Goal: Information Seeking & Learning: Find specific fact

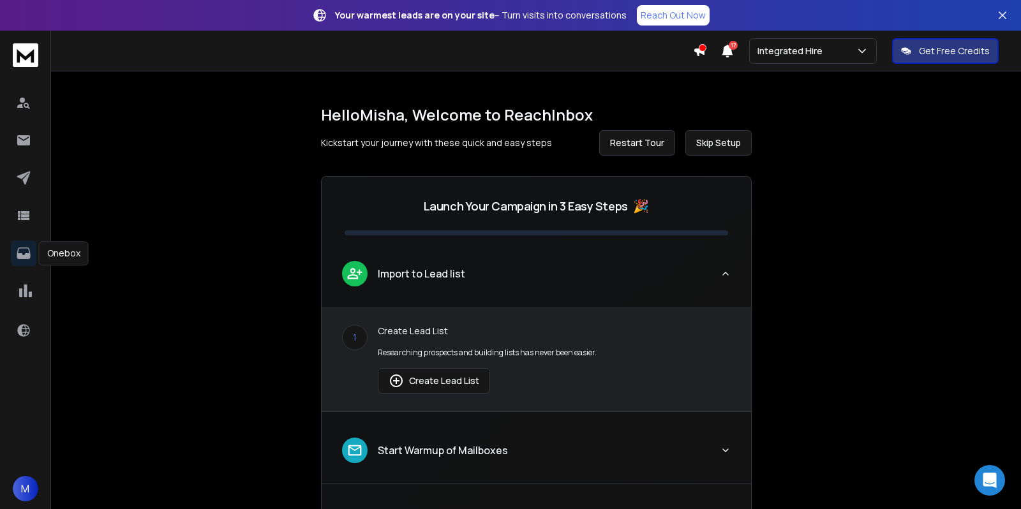
click at [25, 260] on icon at bounding box center [23, 253] width 15 height 15
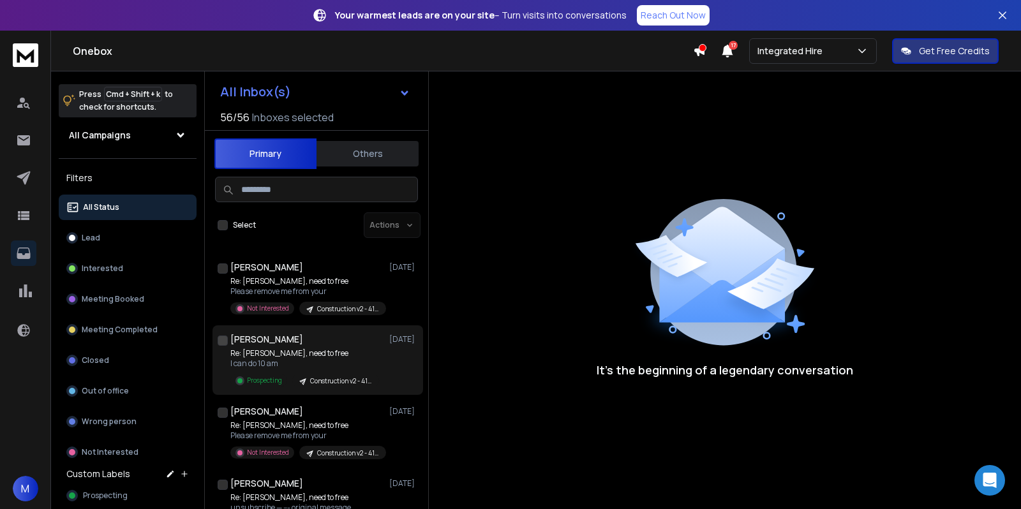
click at [328, 362] on p "I can do 10 am" at bounding box center [304, 364] width 149 height 10
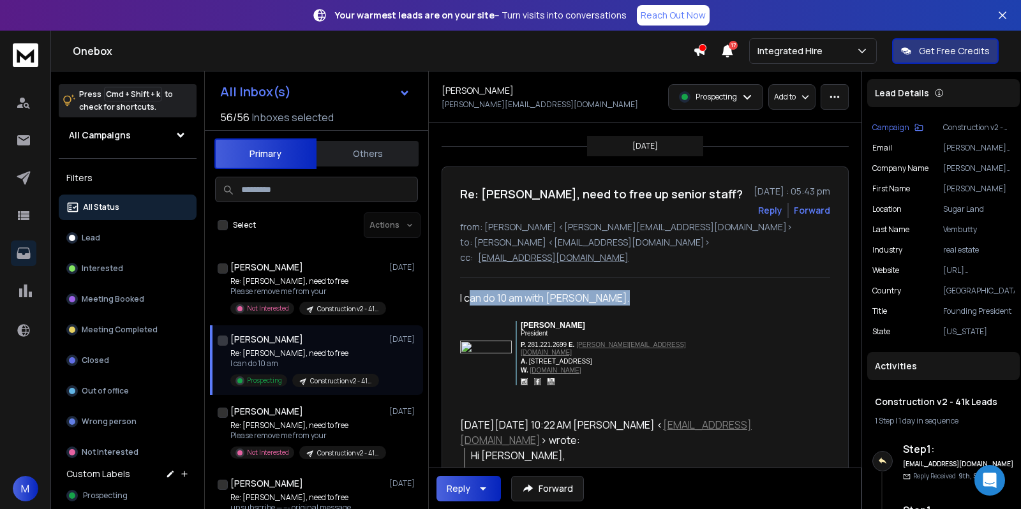
drag, startPoint x: 598, startPoint y: 386, endPoint x: 466, endPoint y: 292, distance: 162.3
click at [466, 292] on div "I can do 10 am with [PERSON_NAME]. [PERSON_NAME] President P. 281.221.2699 E. […" at bounding box center [640, 346] width 360 height 112
click at [466, 292] on div "I can do 10 am with [PERSON_NAME]." at bounding box center [640, 297] width 360 height 15
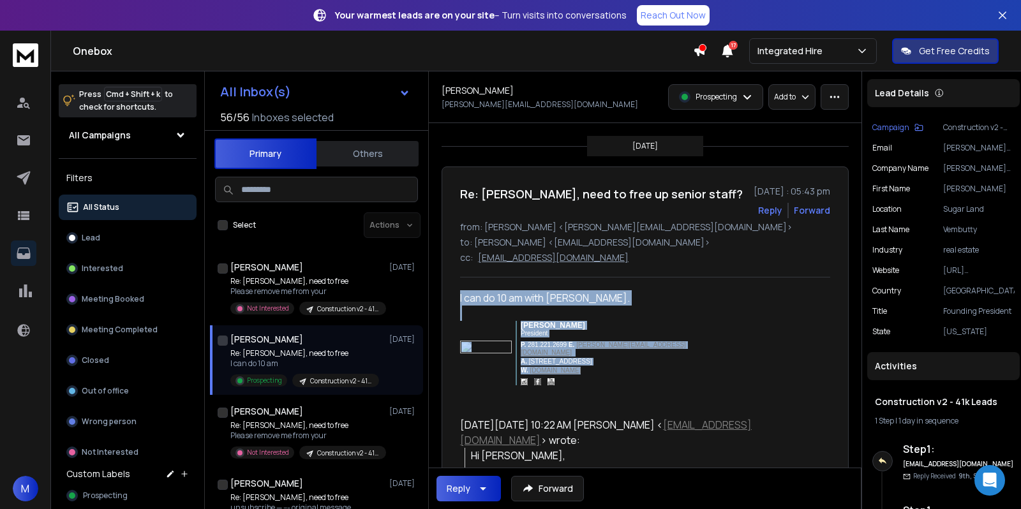
drag, startPoint x: 456, startPoint y: 292, endPoint x: 644, endPoint y: 374, distance: 205.1
click at [644, 378] on td at bounding box center [610, 381] width 178 height 7
